Goal: Information Seeking & Learning: Check status

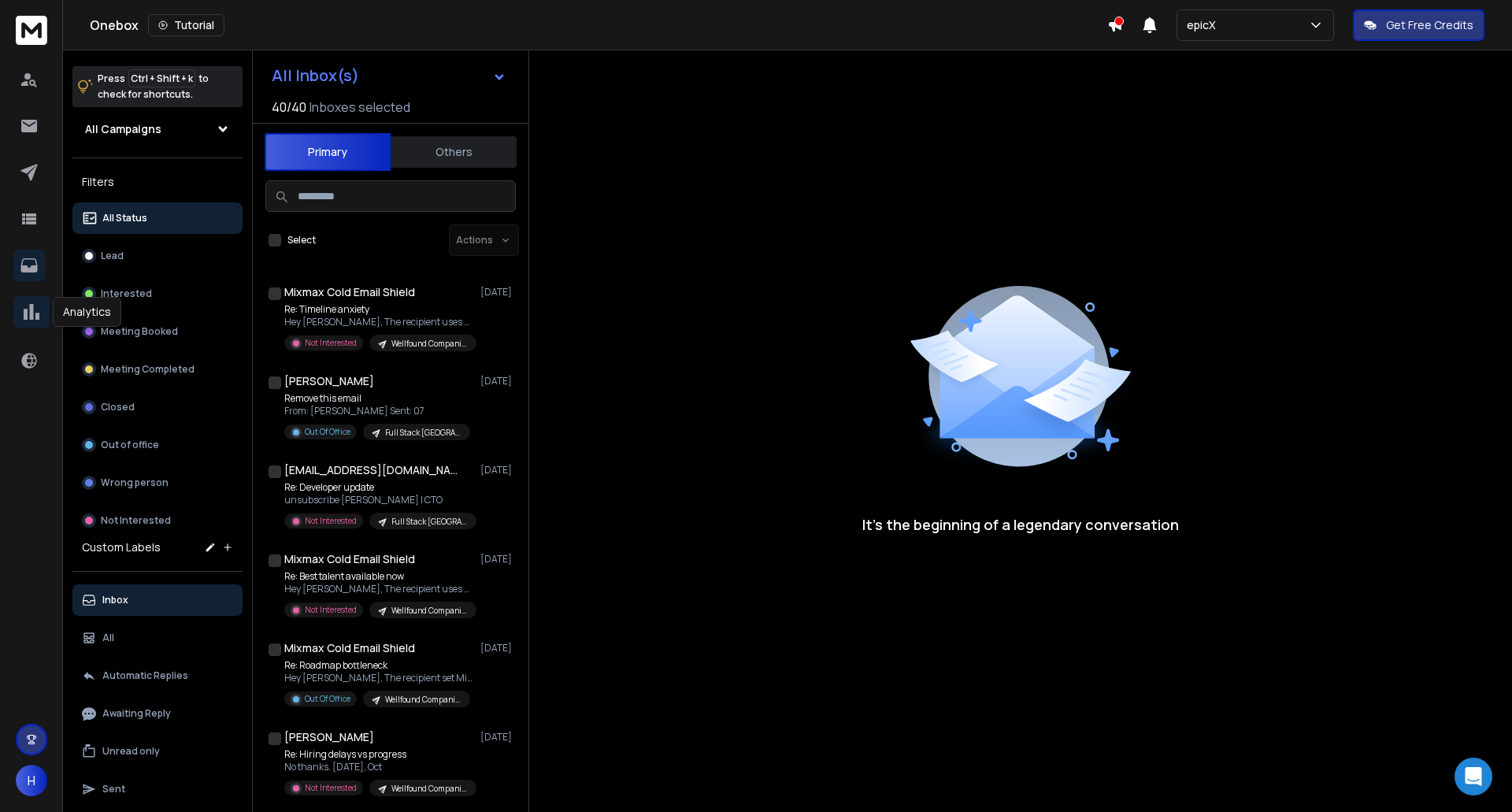
click at [27, 310] on icon at bounding box center [32, 312] width 23 height 23
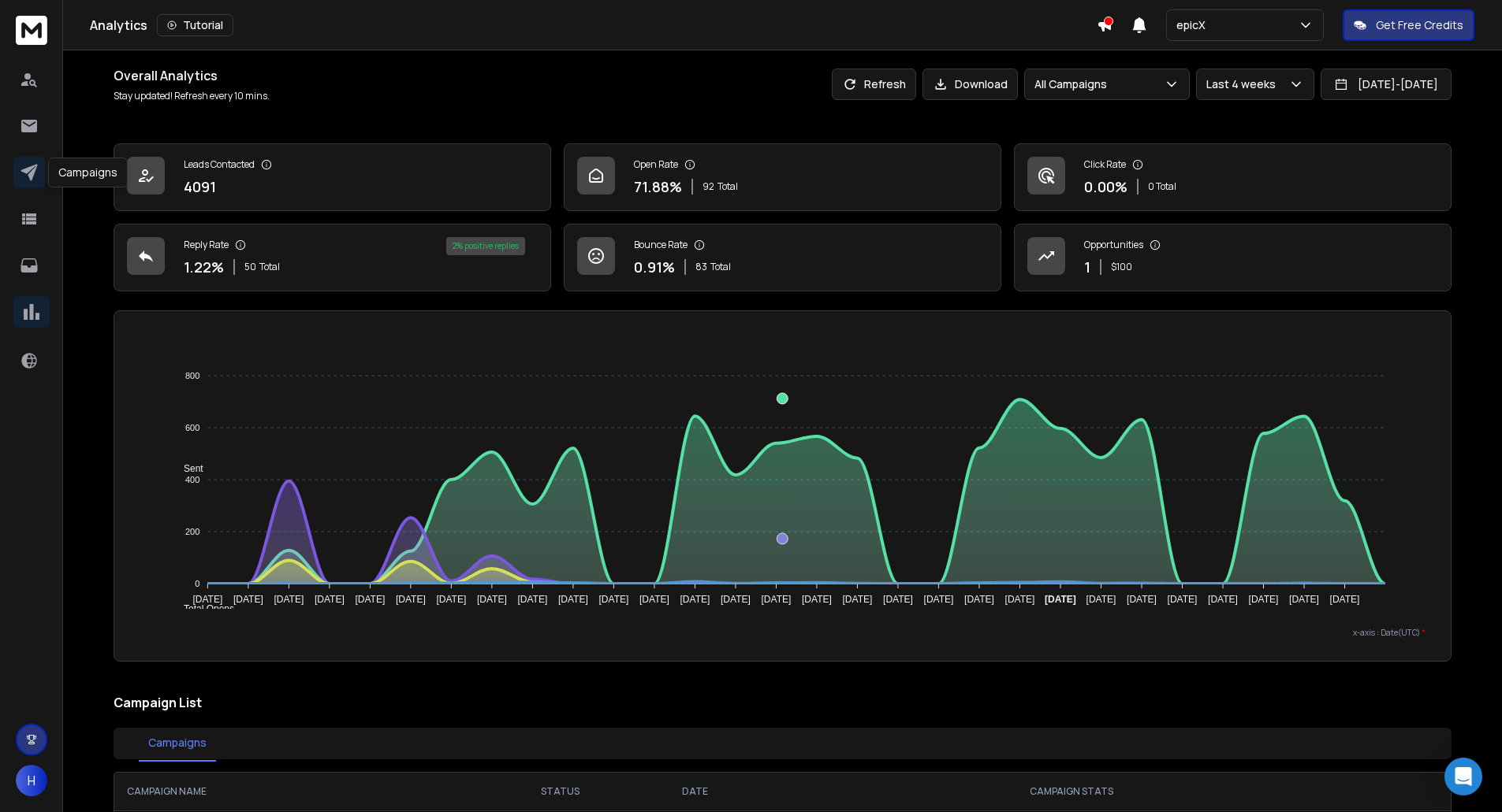
click at [27, 162] on link at bounding box center [29, 173] width 32 height 32
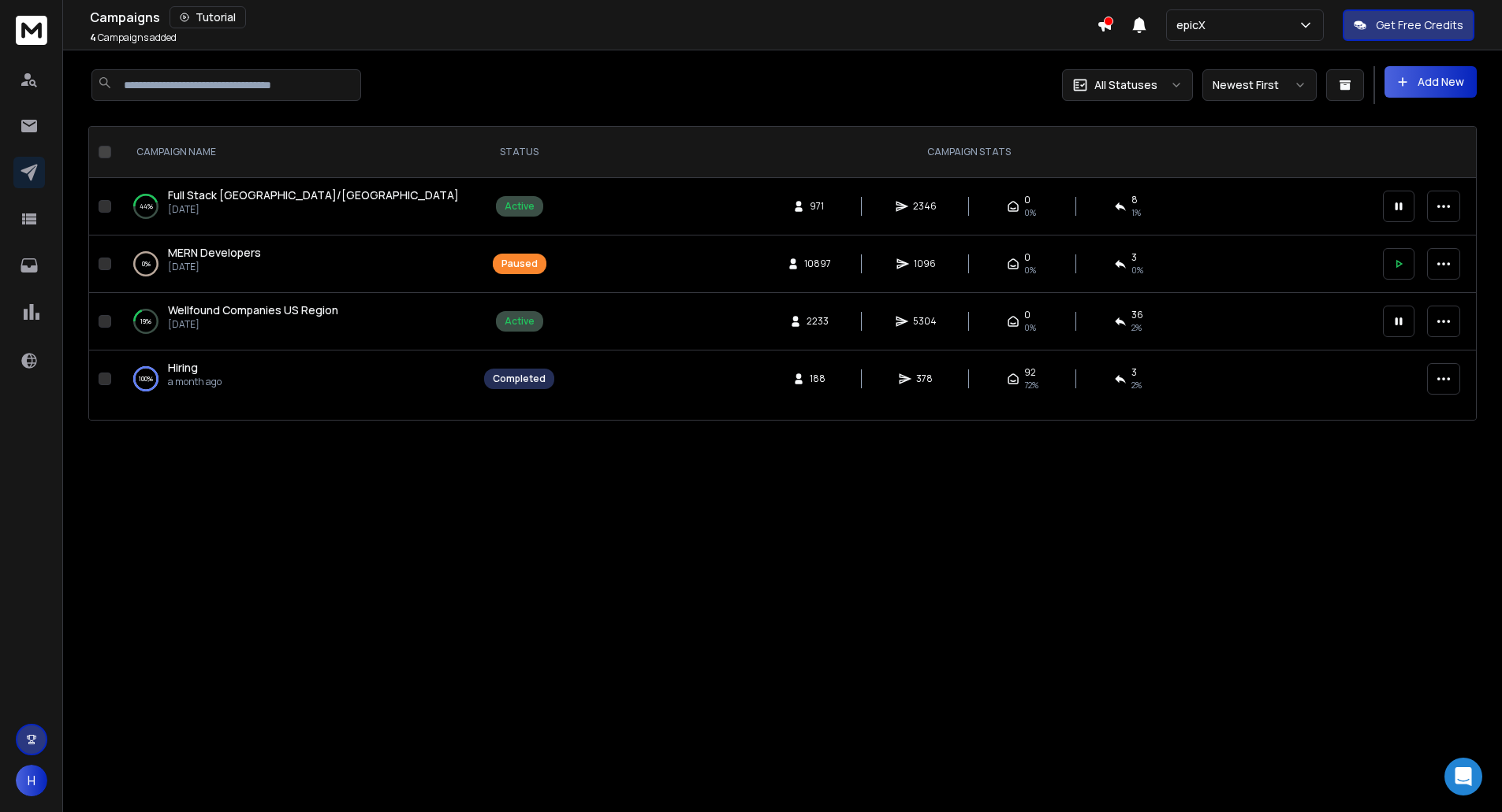
click at [251, 309] on span "Wellfound Companies US Region" at bounding box center [253, 310] width 170 height 15
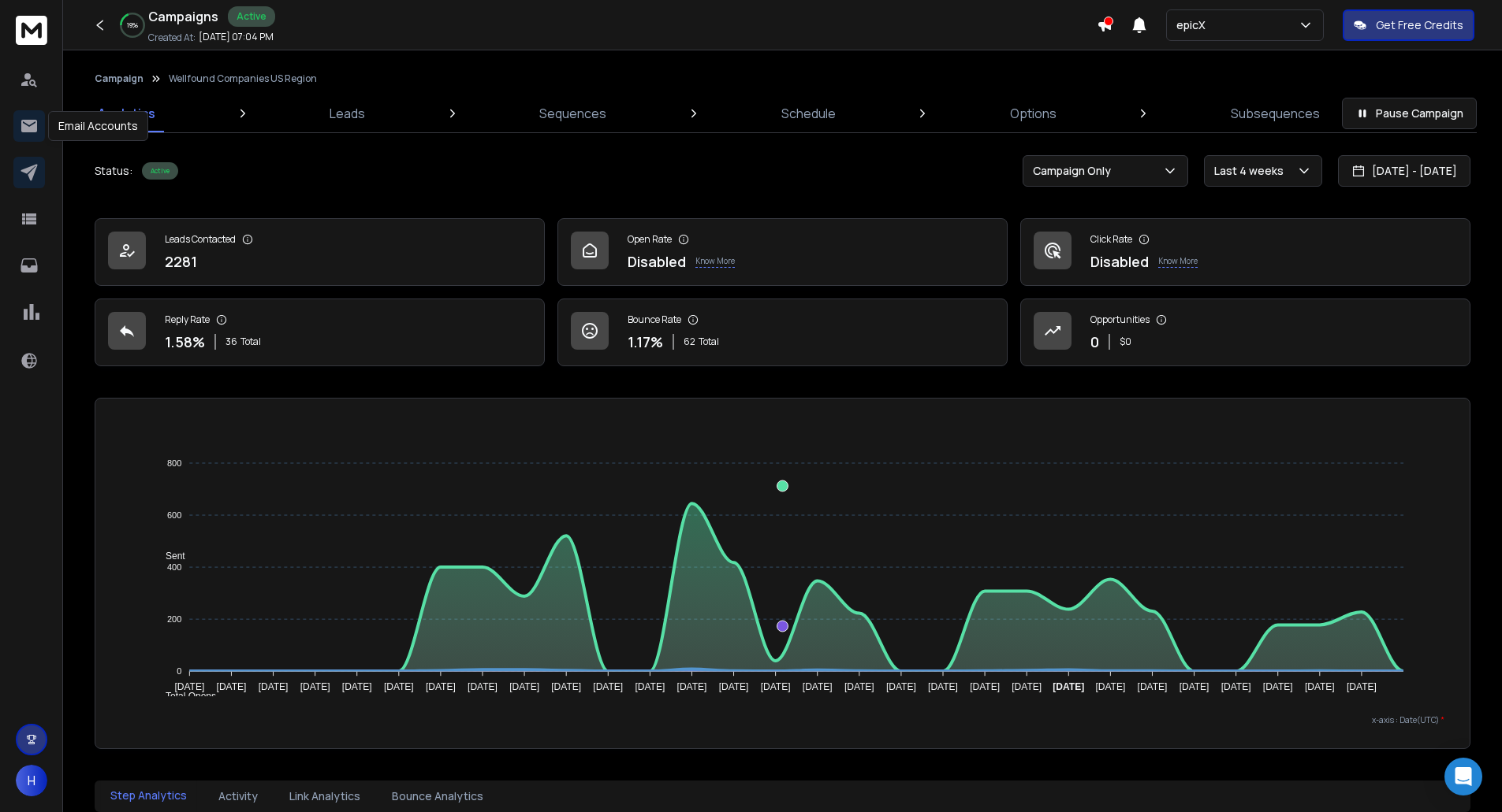
click at [29, 124] on icon at bounding box center [29, 125] width 16 height 12
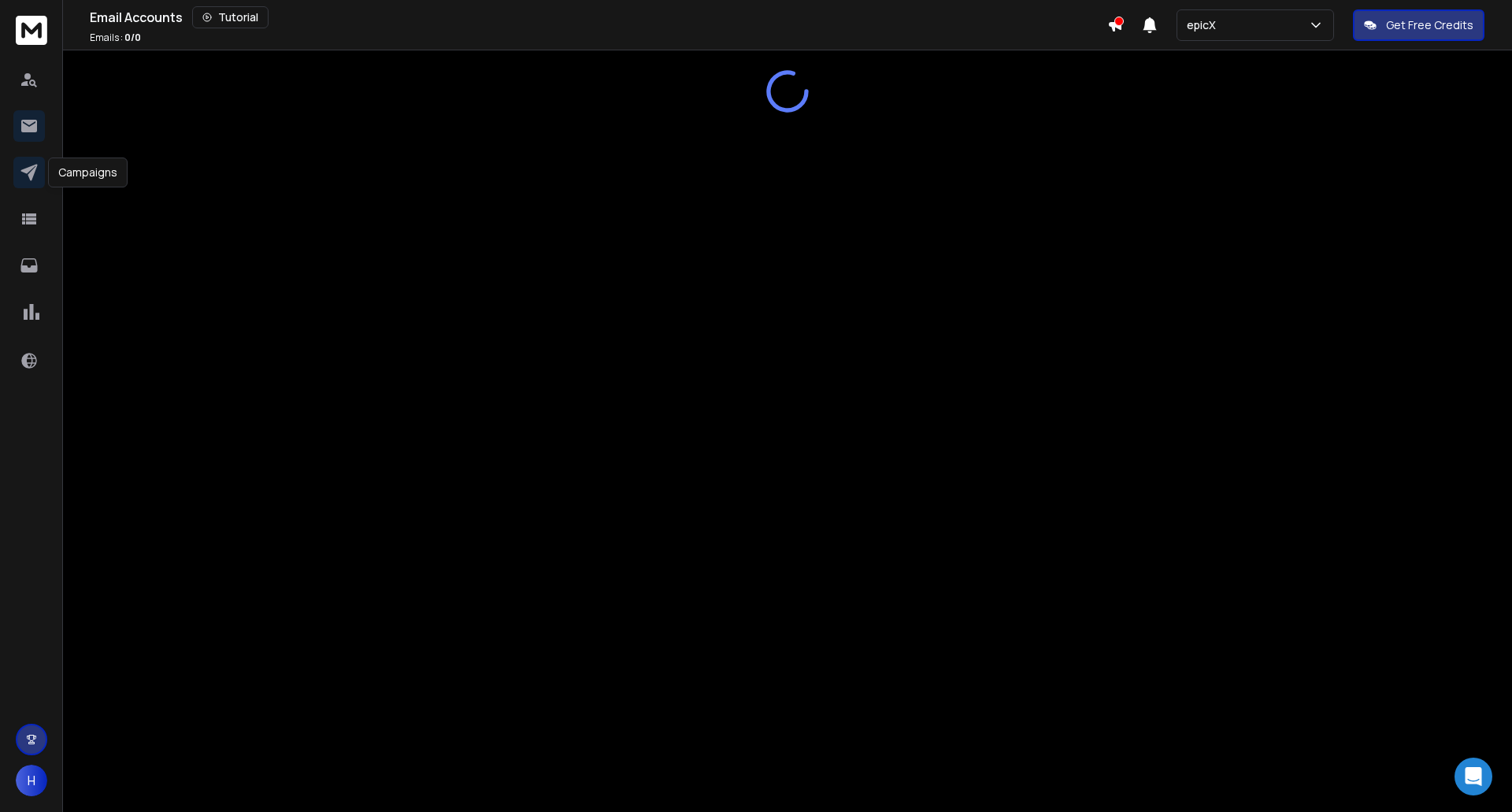
click at [23, 169] on icon at bounding box center [29, 173] width 17 height 17
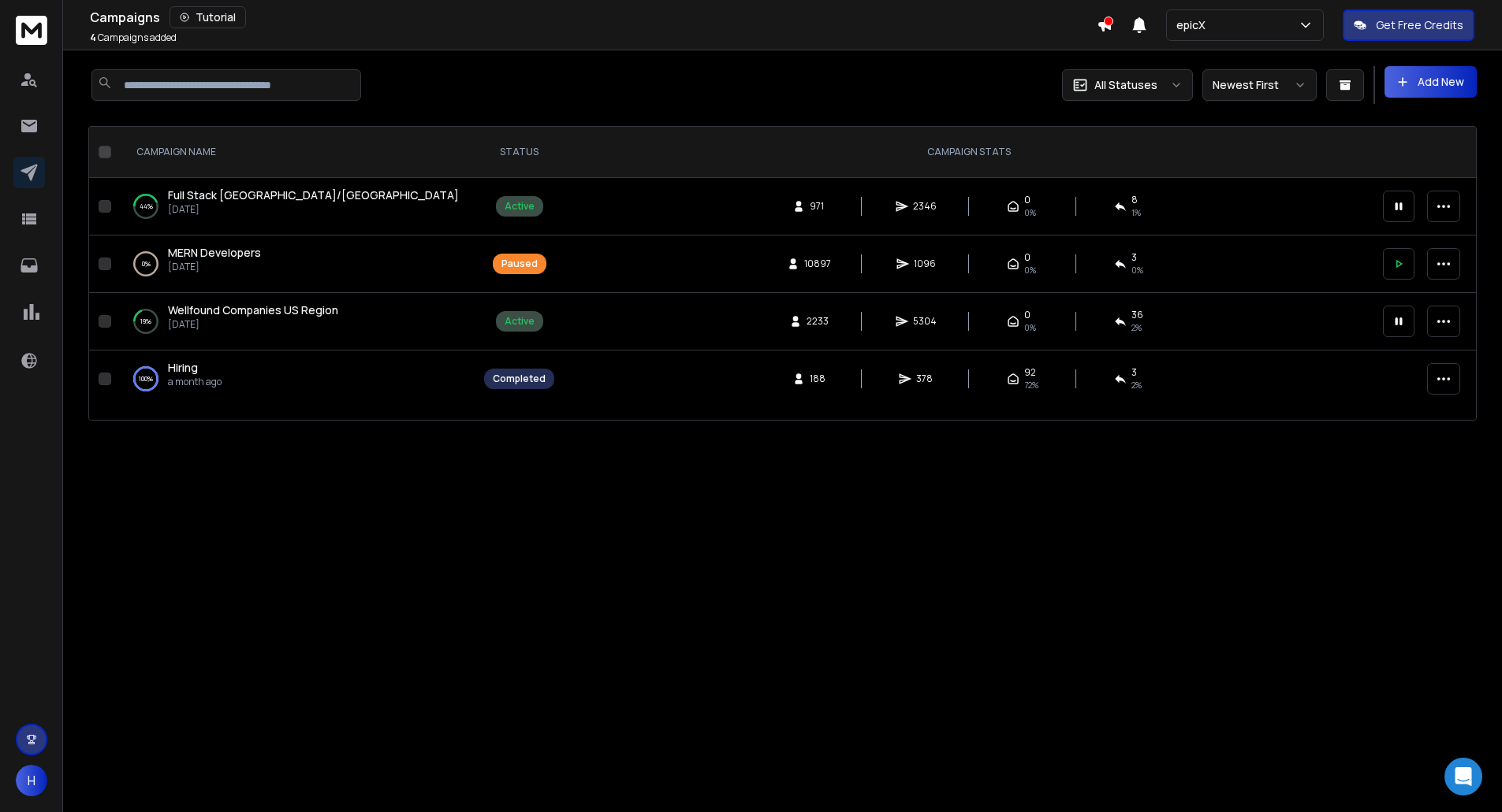
click at [223, 299] on td "19 % Wellfound Companies US Region 22 days ago" at bounding box center [296, 321] width 357 height 57
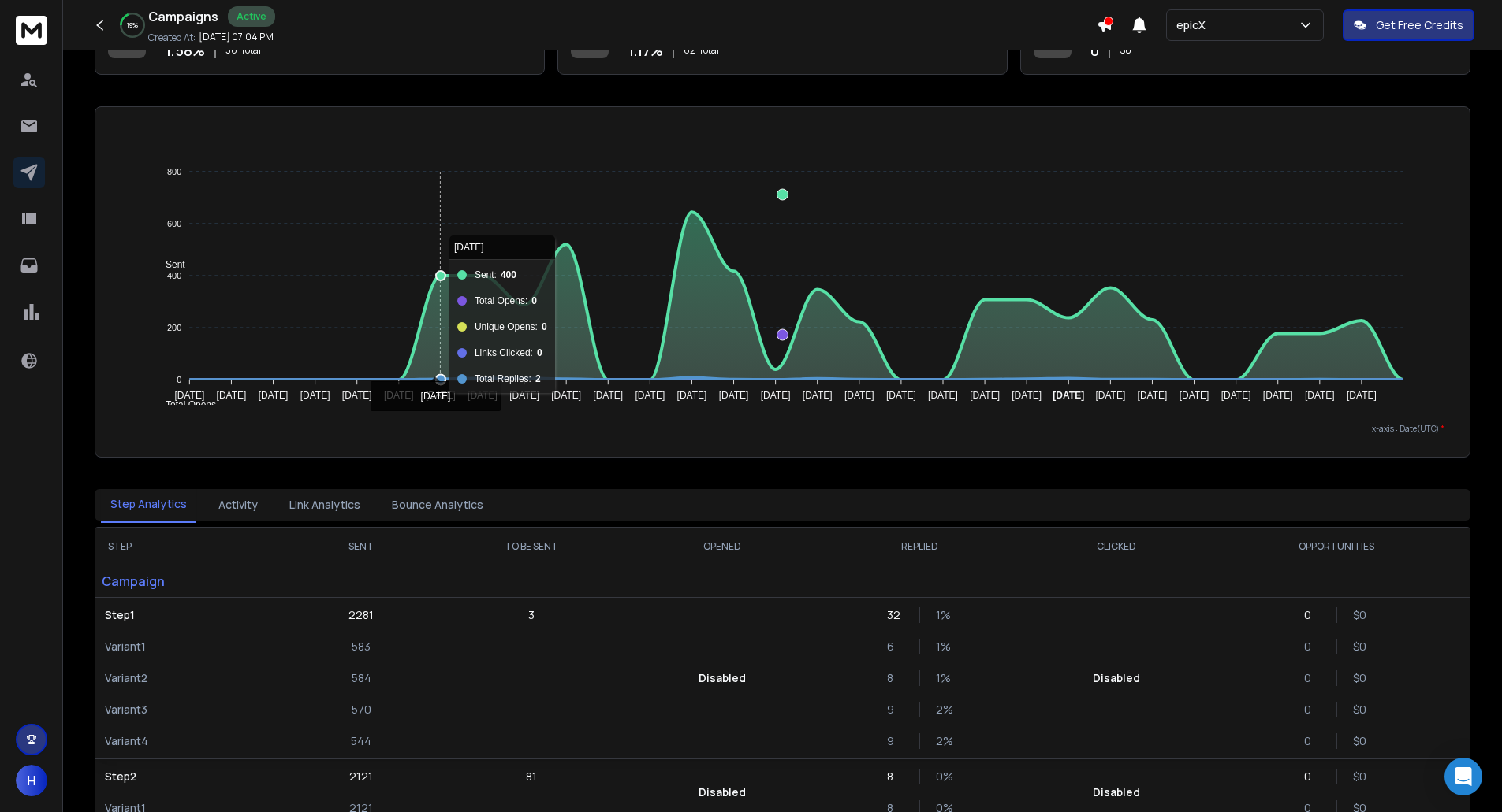
scroll to position [316, 0]
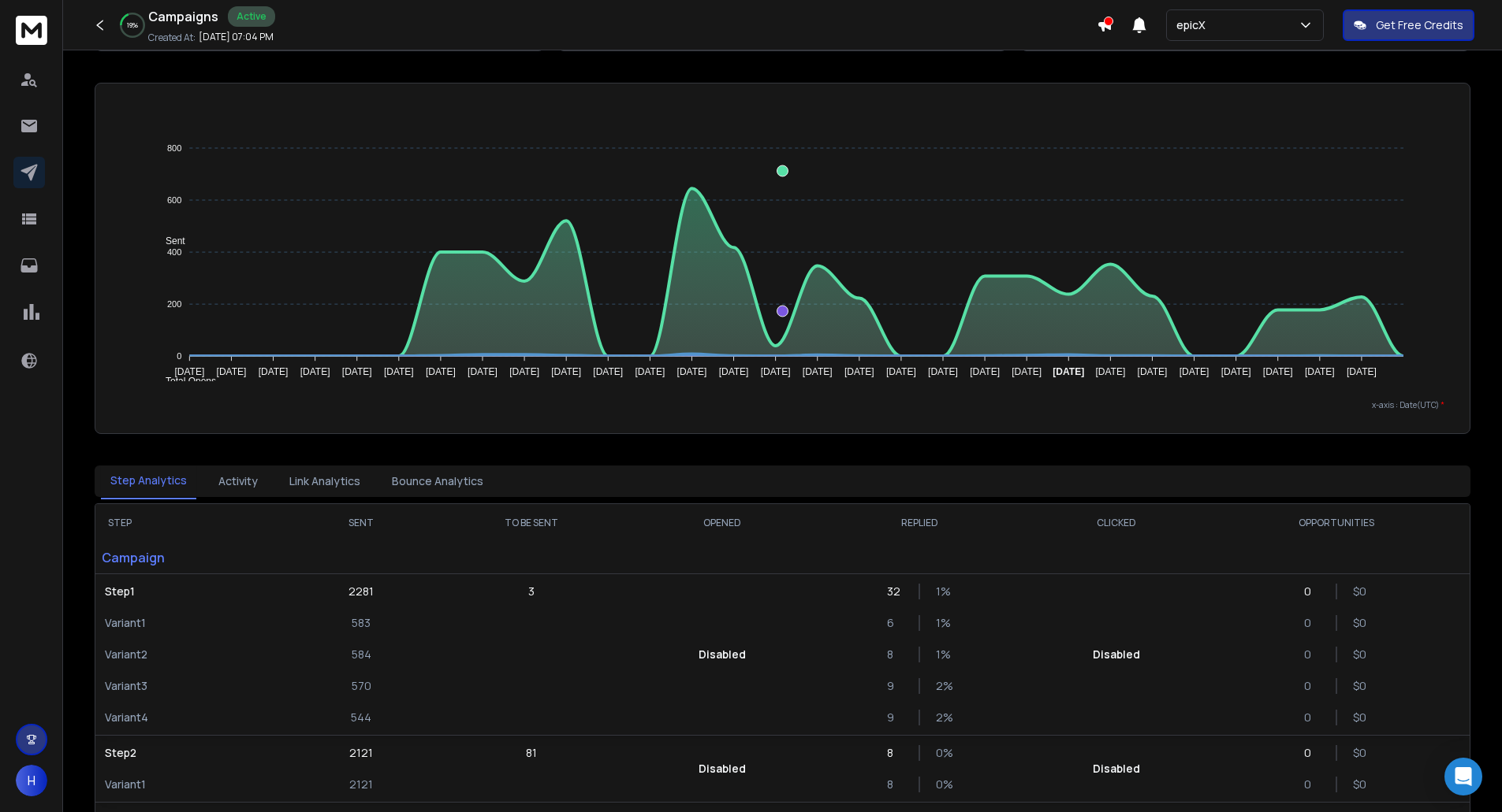
click at [233, 493] on button "Activity" at bounding box center [238, 482] width 58 height 35
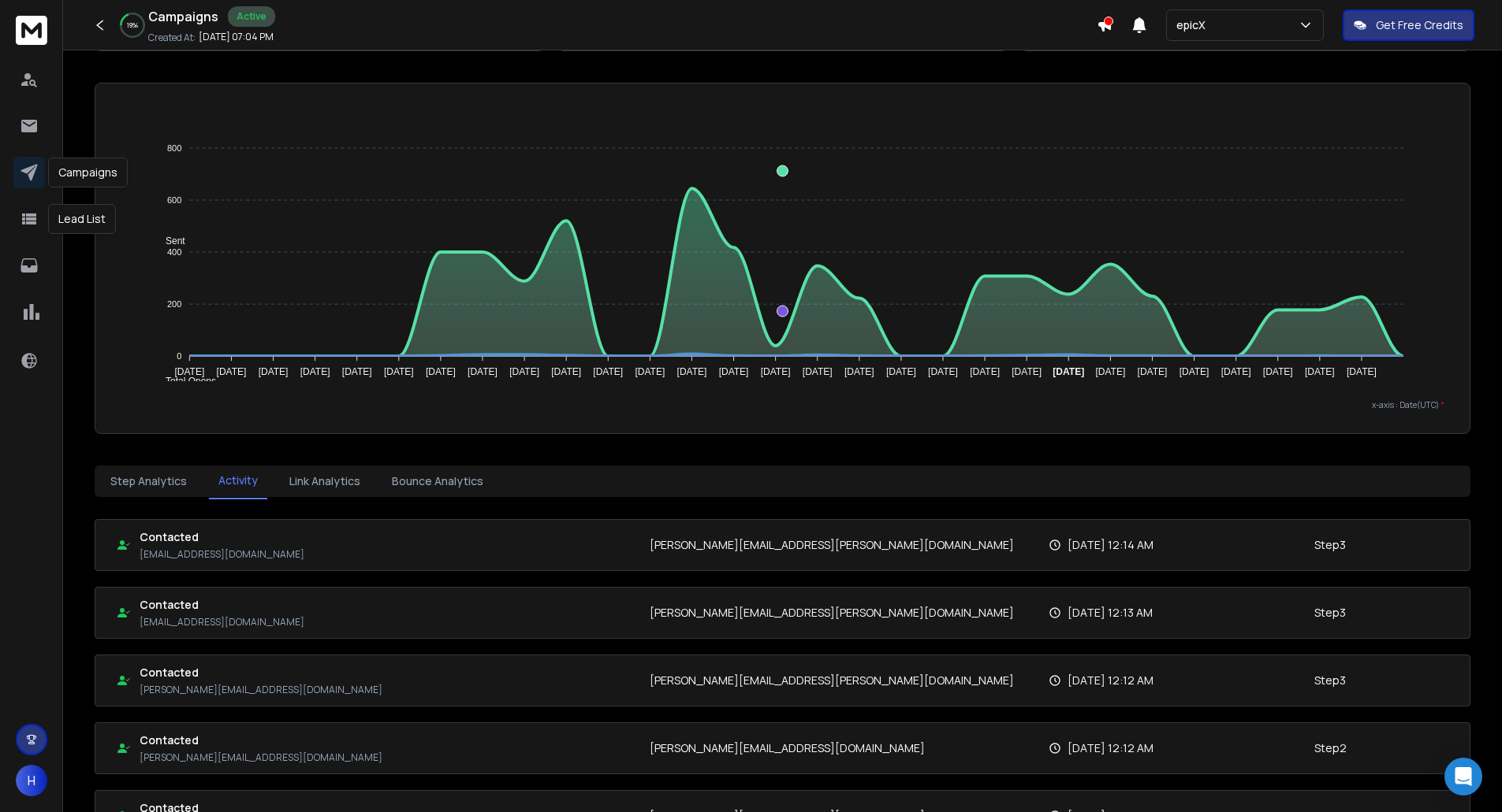
click at [34, 168] on icon at bounding box center [29, 172] width 19 height 19
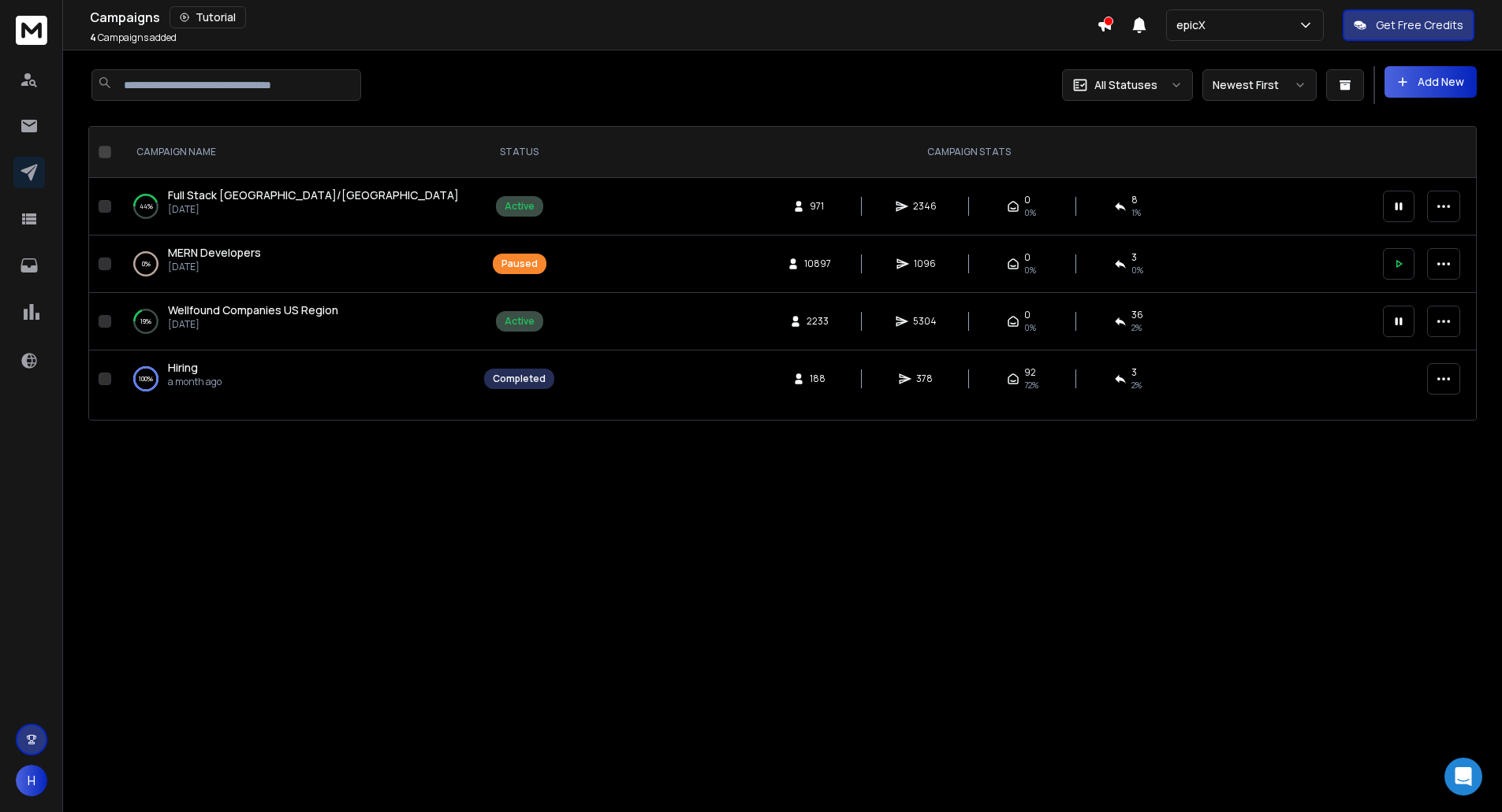
click at [295, 186] on td "44 % Full Stack UK/Middle East 9 days ago" at bounding box center [296, 206] width 357 height 57
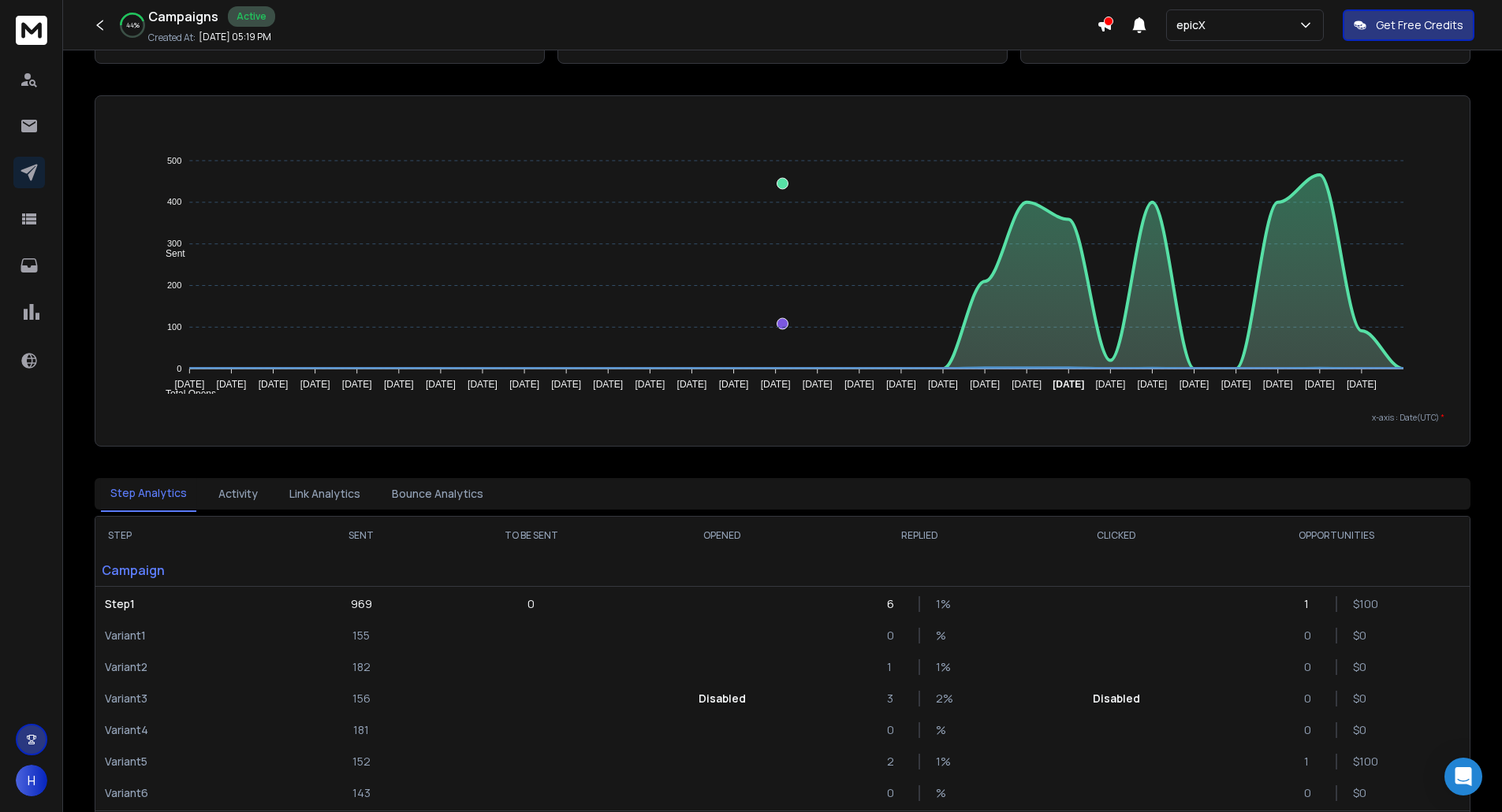
scroll to position [316, 0]
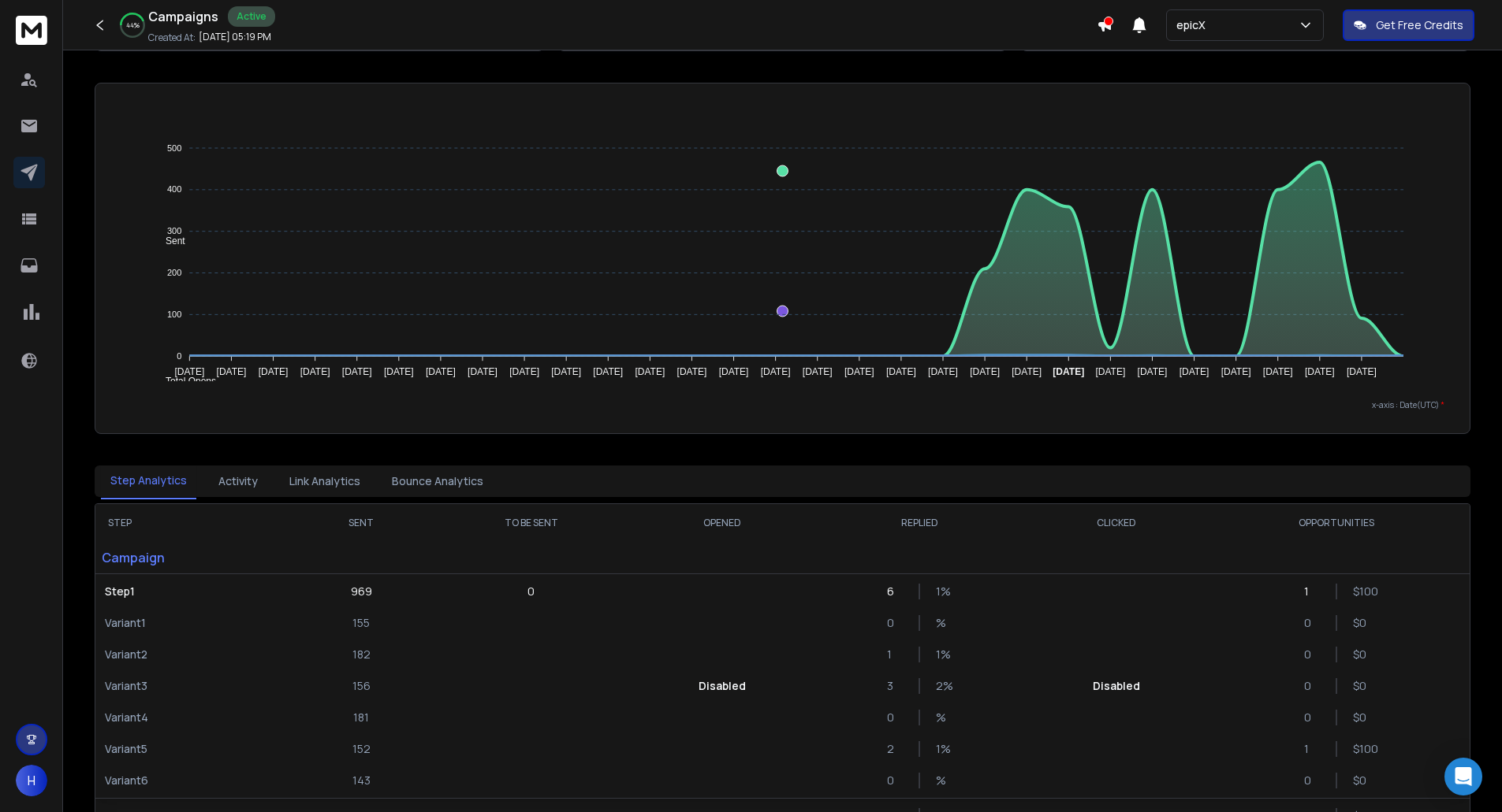
click at [235, 475] on button "Activity" at bounding box center [238, 482] width 58 height 35
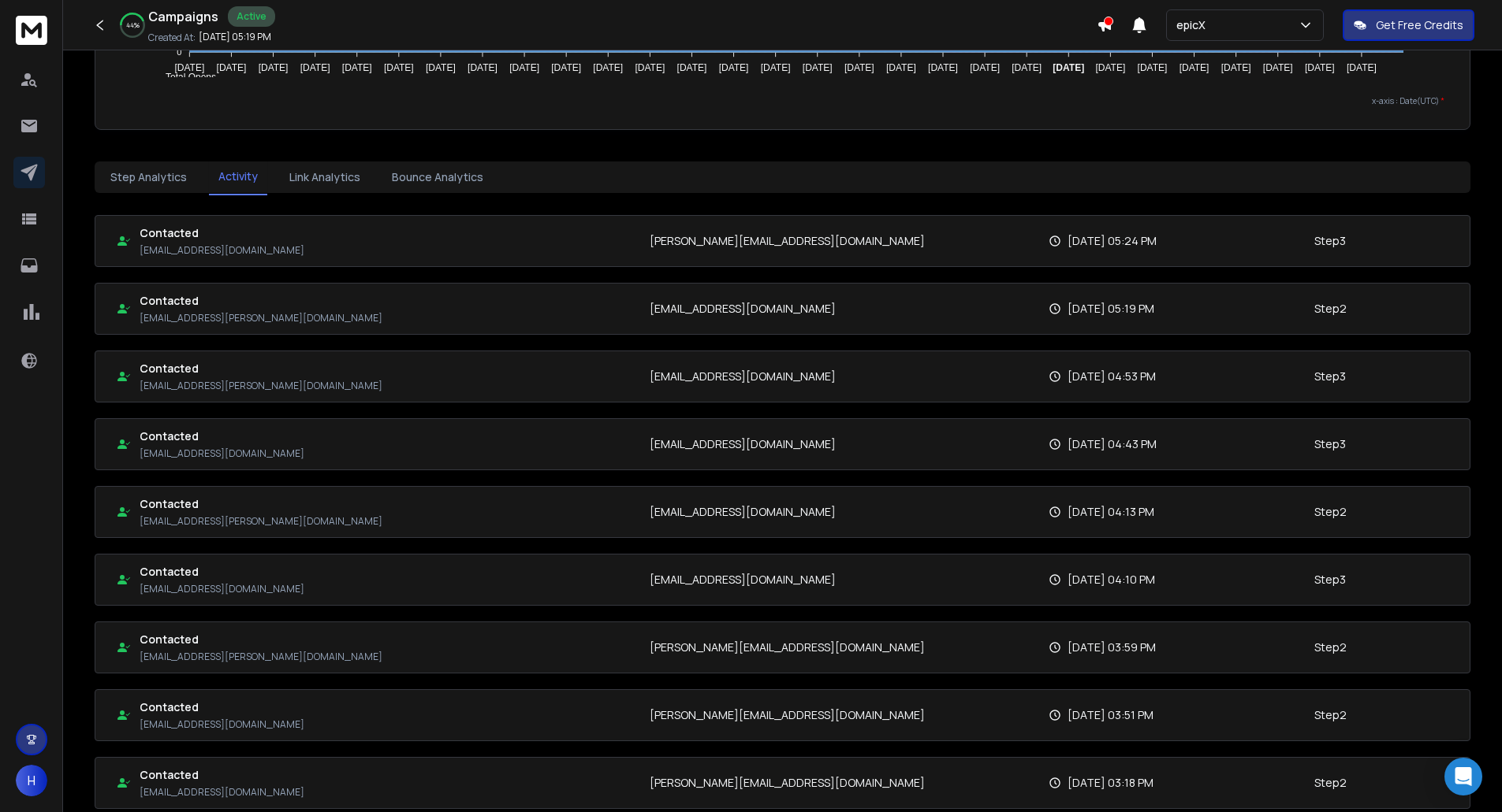
scroll to position [630, 0]
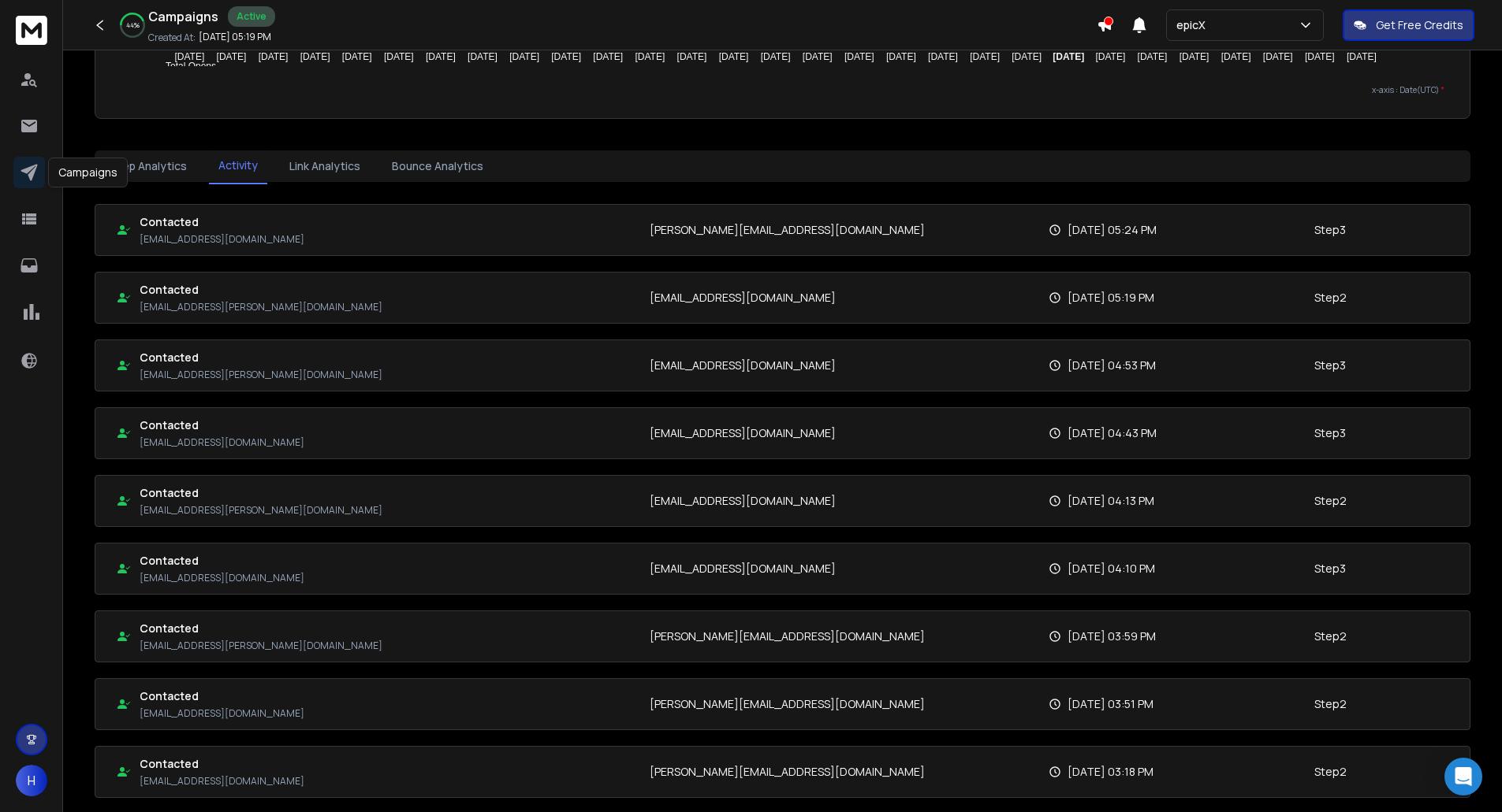
click at [28, 173] on icon at bounding box center [29, 172] width 19 height 19
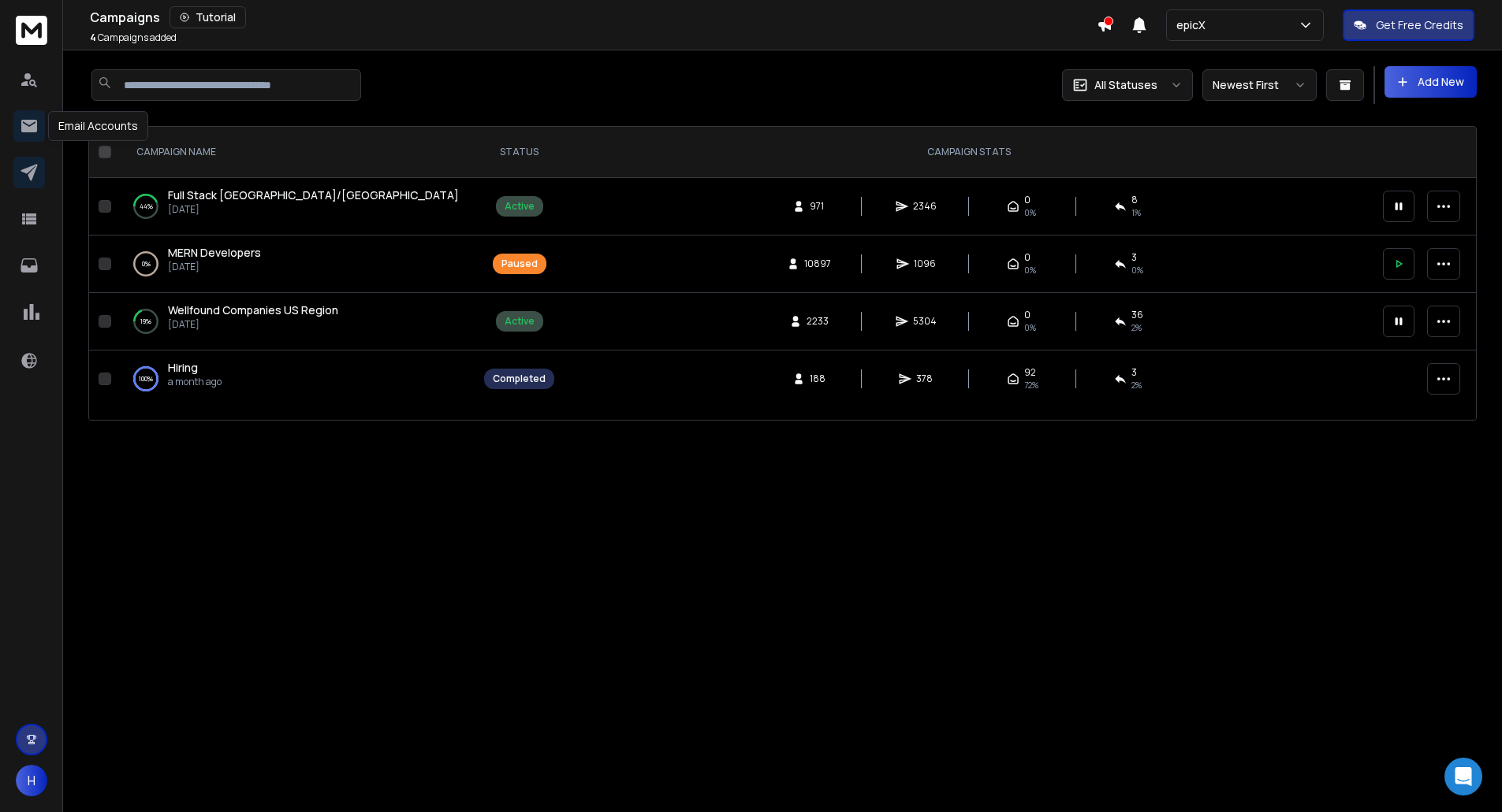
click at [24, 110] on link at bounding box center [29, 126] width 32 height 32
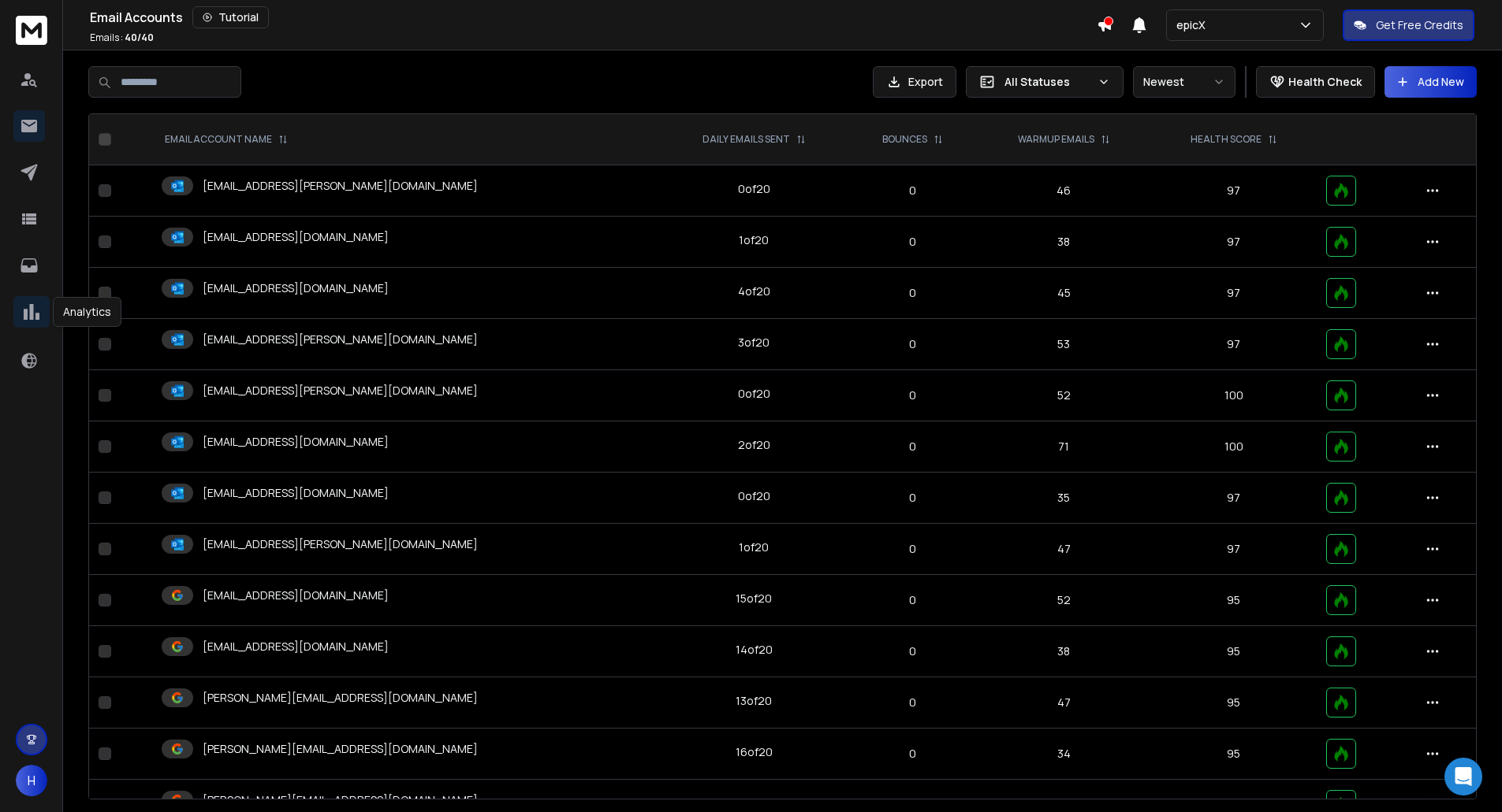
click at [27, 303] on icon at bounding box center [32, 312] width 23 height 23
